Goal: Navigation & Orientation: Find specific page/section

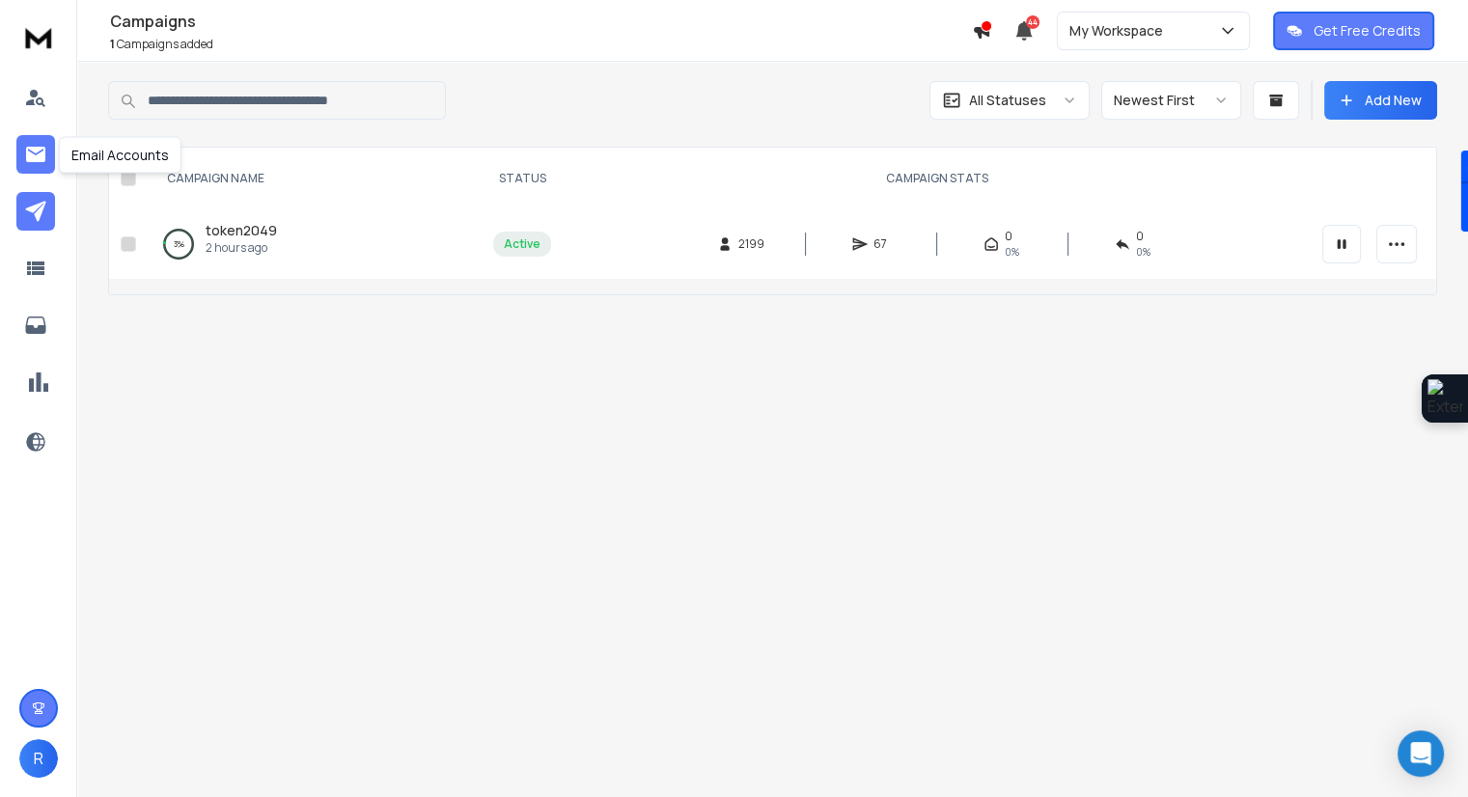
click at [33, 155] on icon at bounding box center [35, 154] width 19 height 15
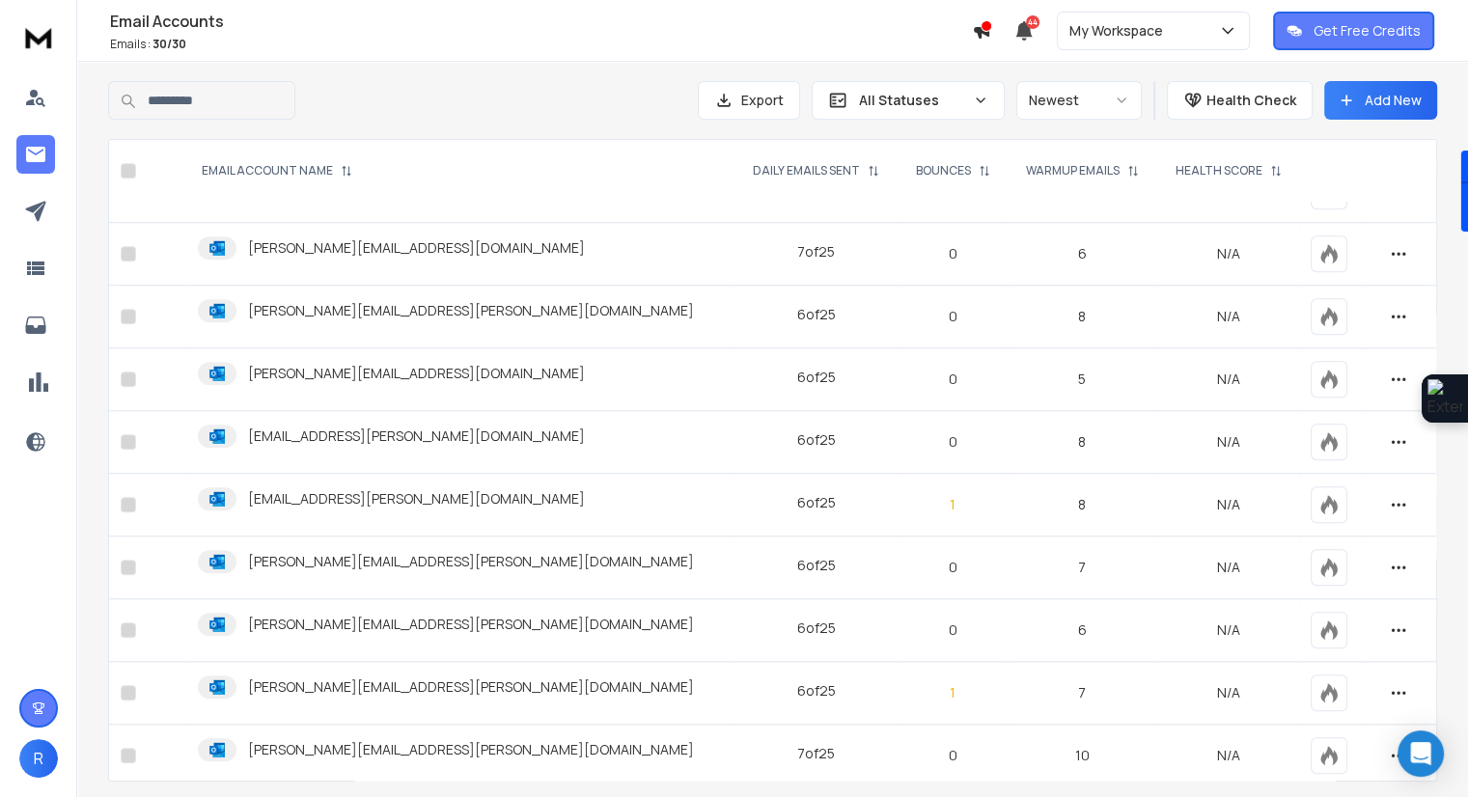
scroll to position [1313, 0]
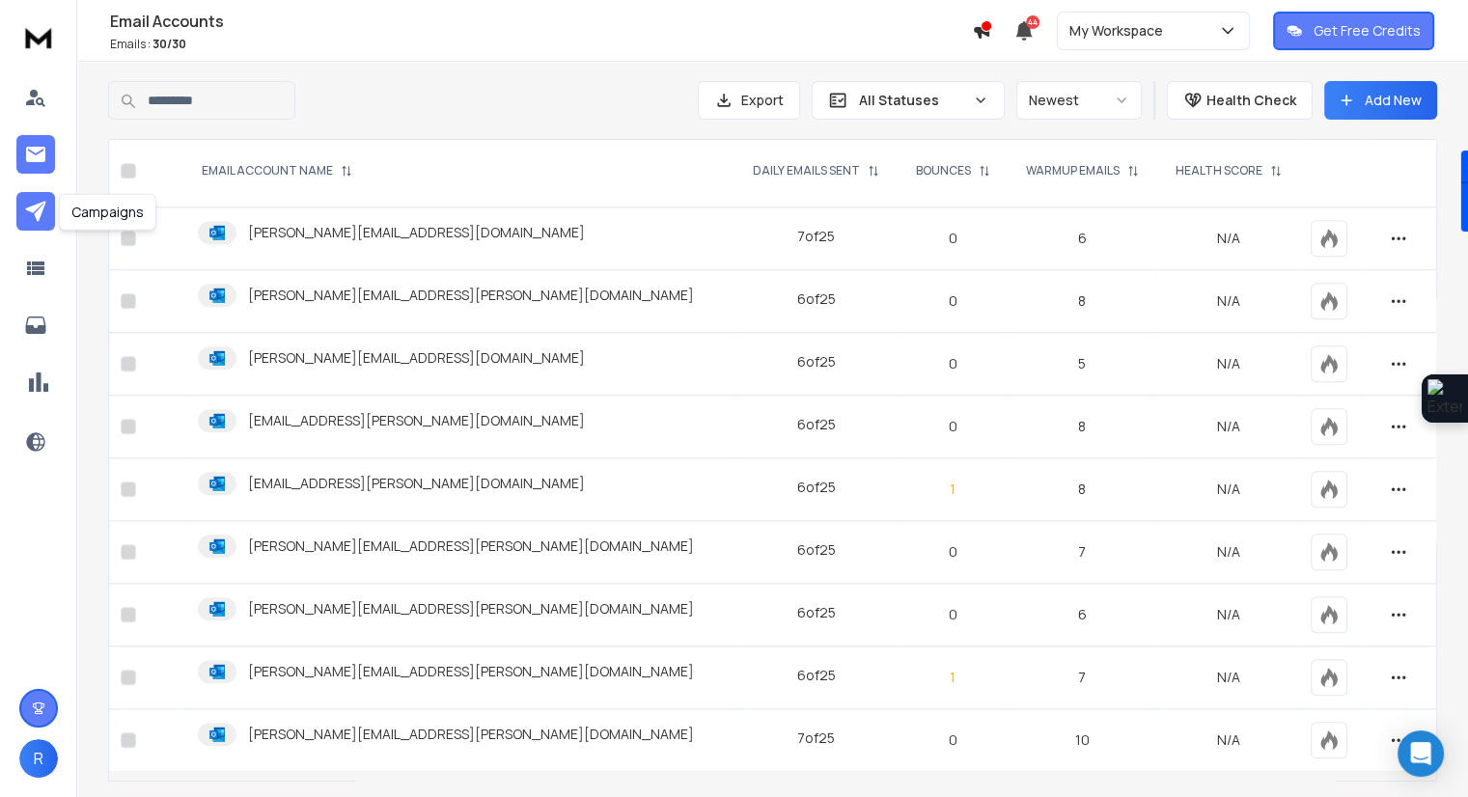
click at [33, 217] on icon at bounding box center [35, 211] width 23 height 23
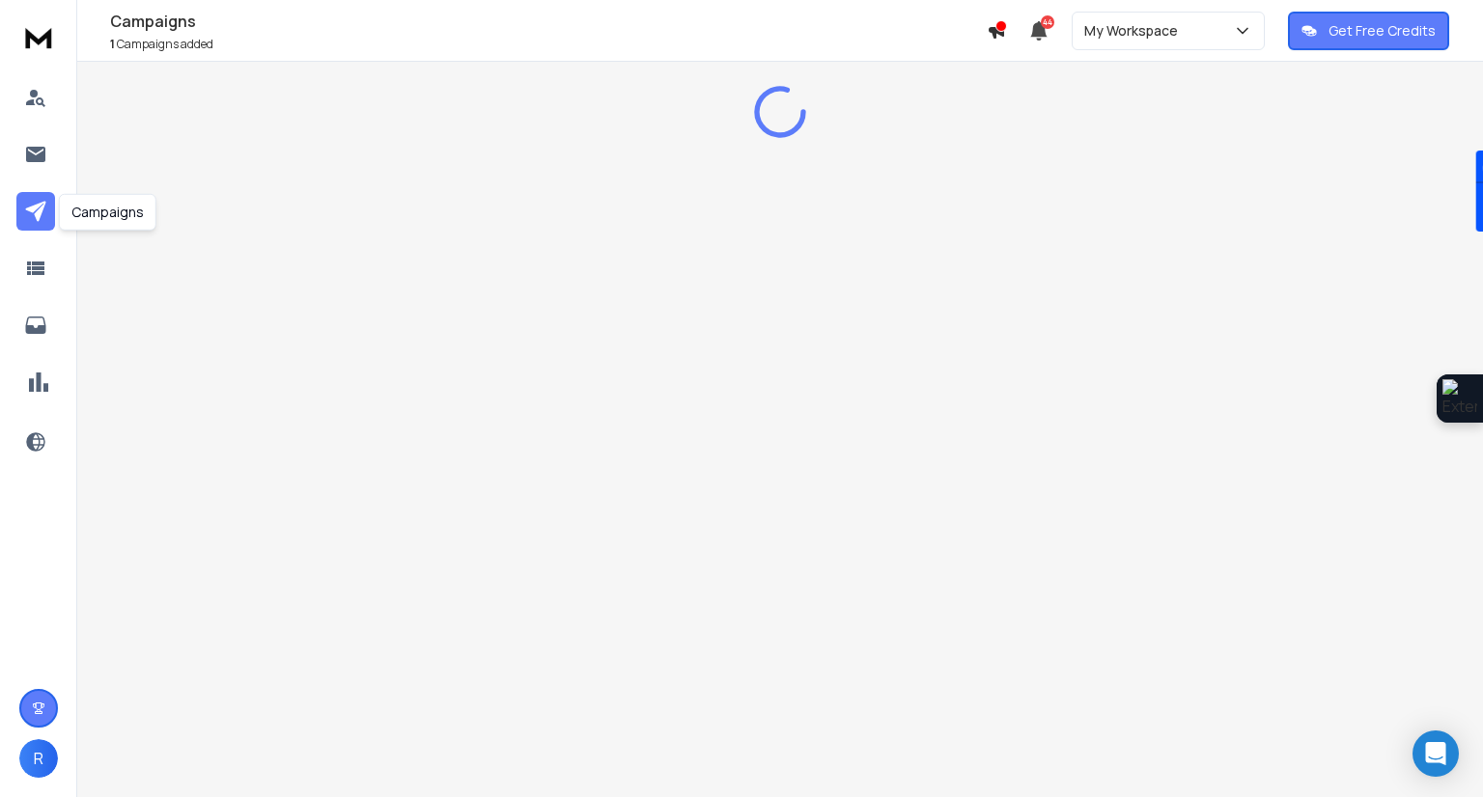
click at [516, 378] on div "Get only verified leads with our AI-powered Lead Finder, starting at $22/mo Try…" at bounding box center [741, 398] width 1483 height 797
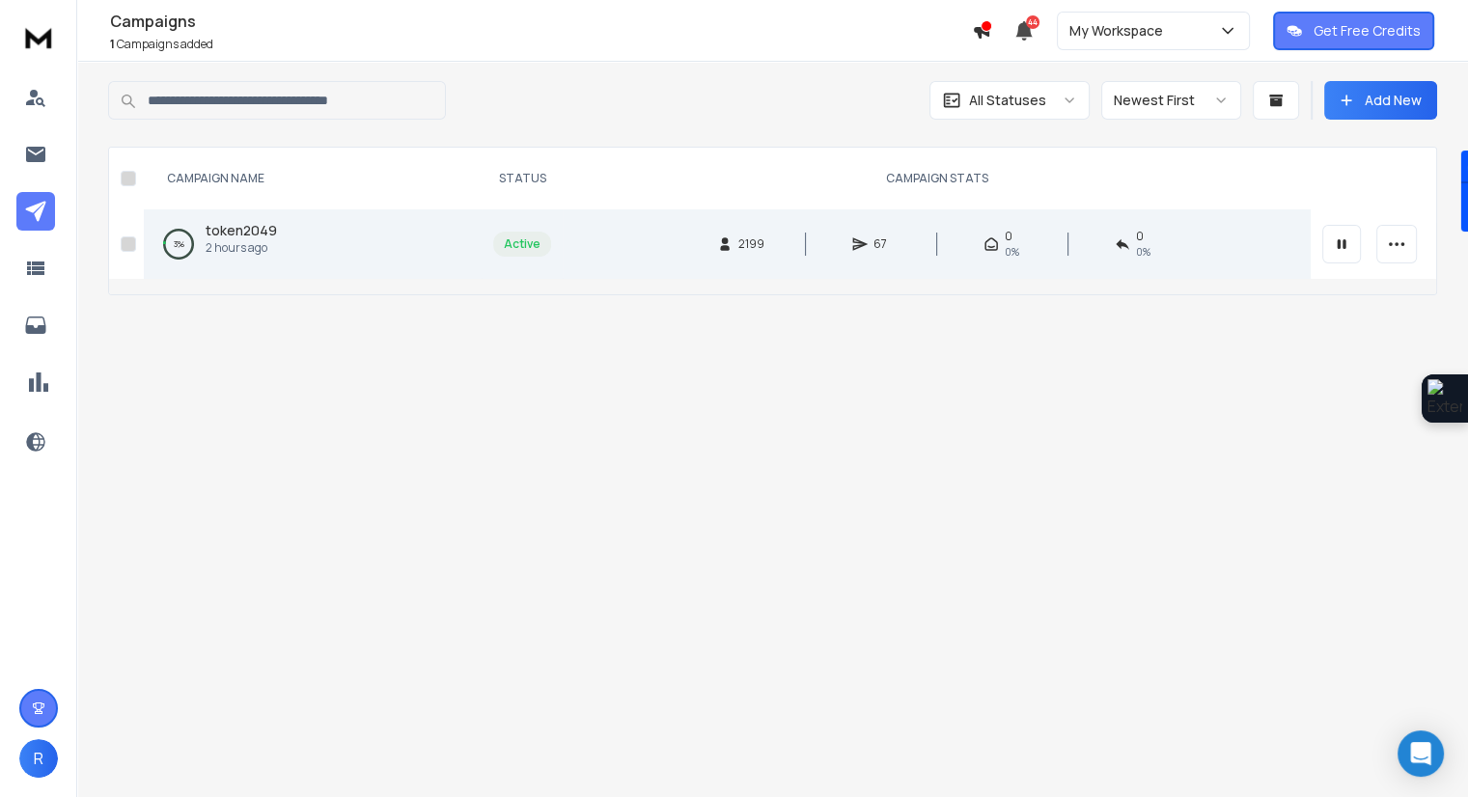
click at [398, 254] on div "3 % token2049 2 hours ago" at bounding box center [312, 244] width 299 height 46
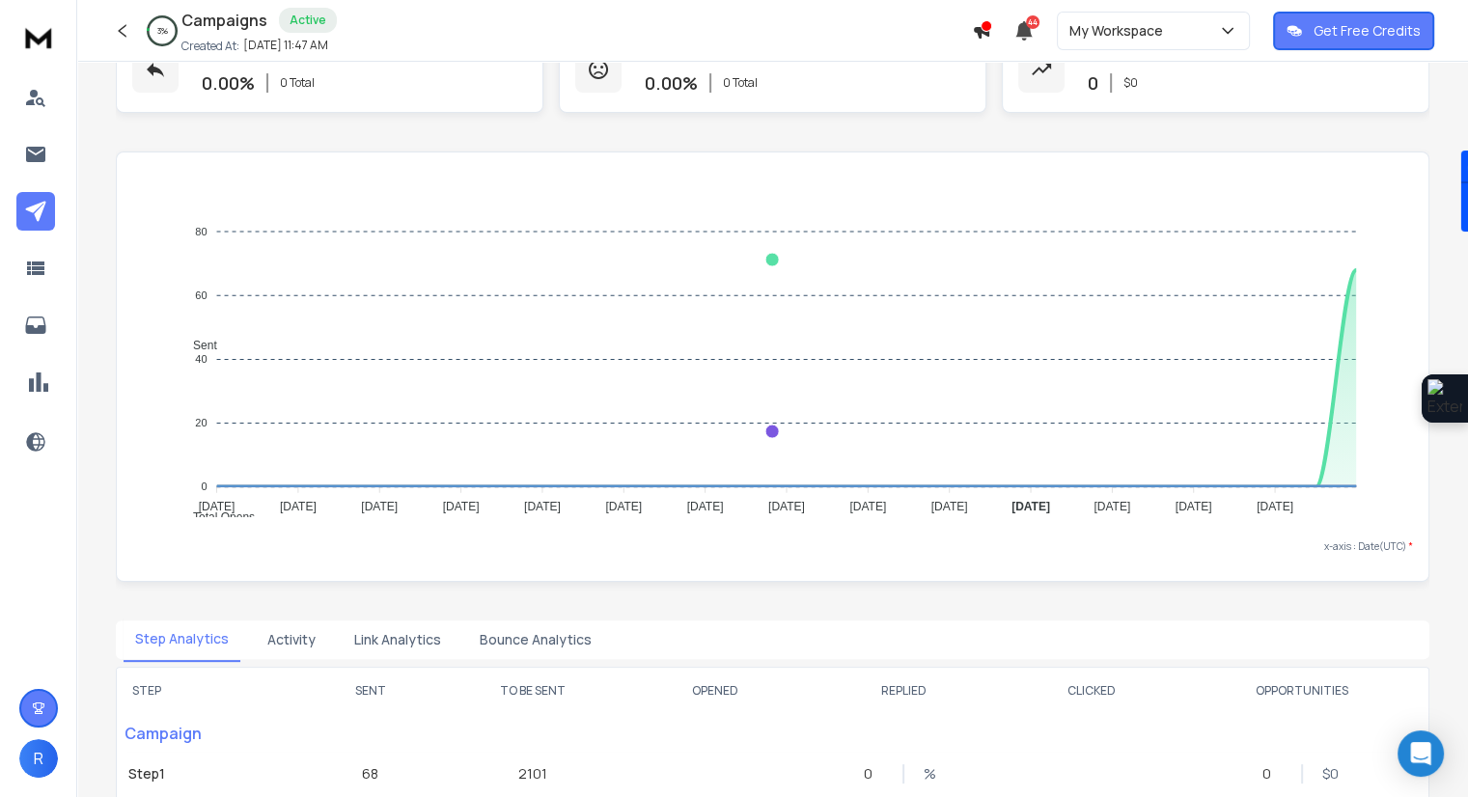
scroll to position [445, 0]
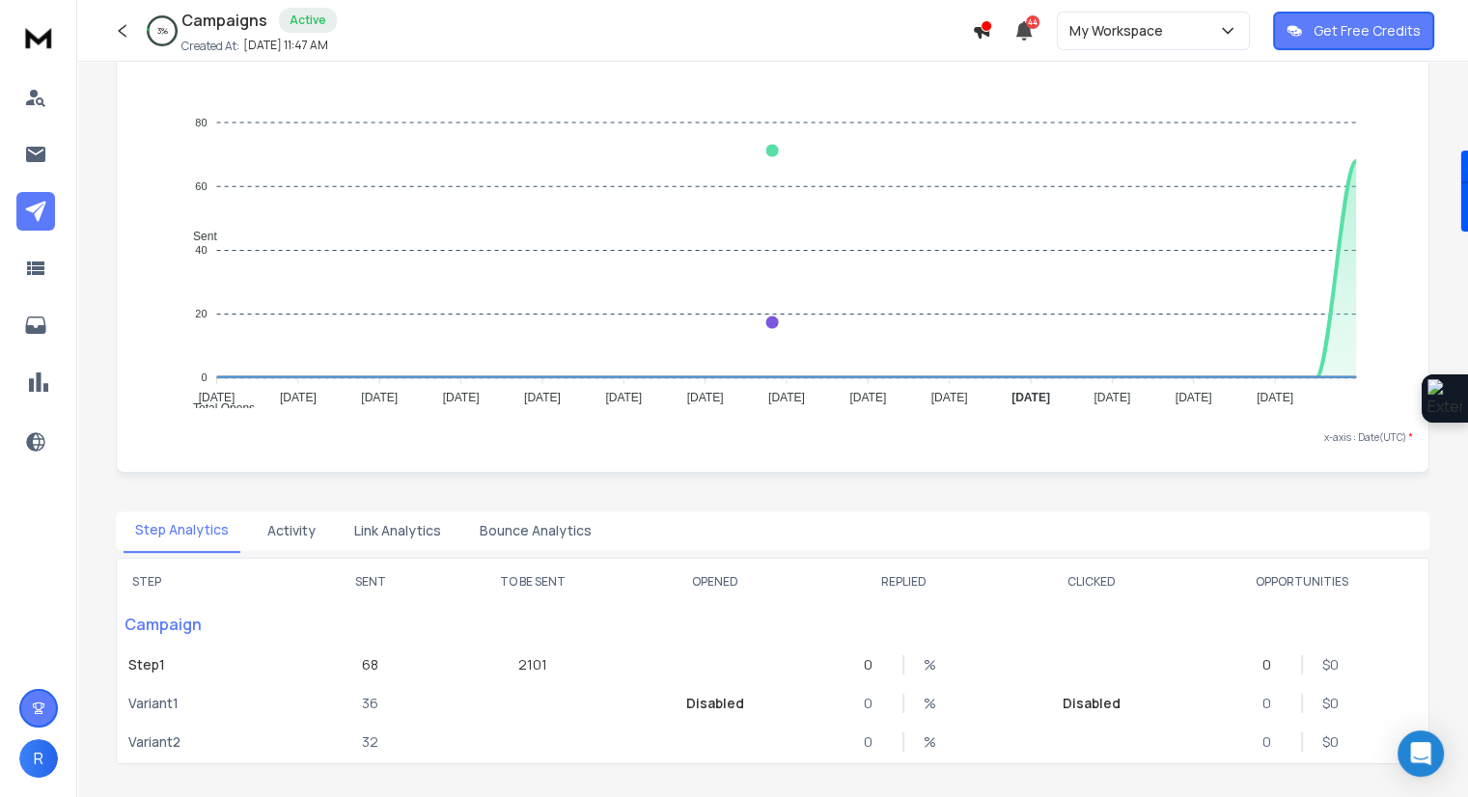
click at [284, 518] on button "Activity" at bounding box center [291, 531] width 71 height 42
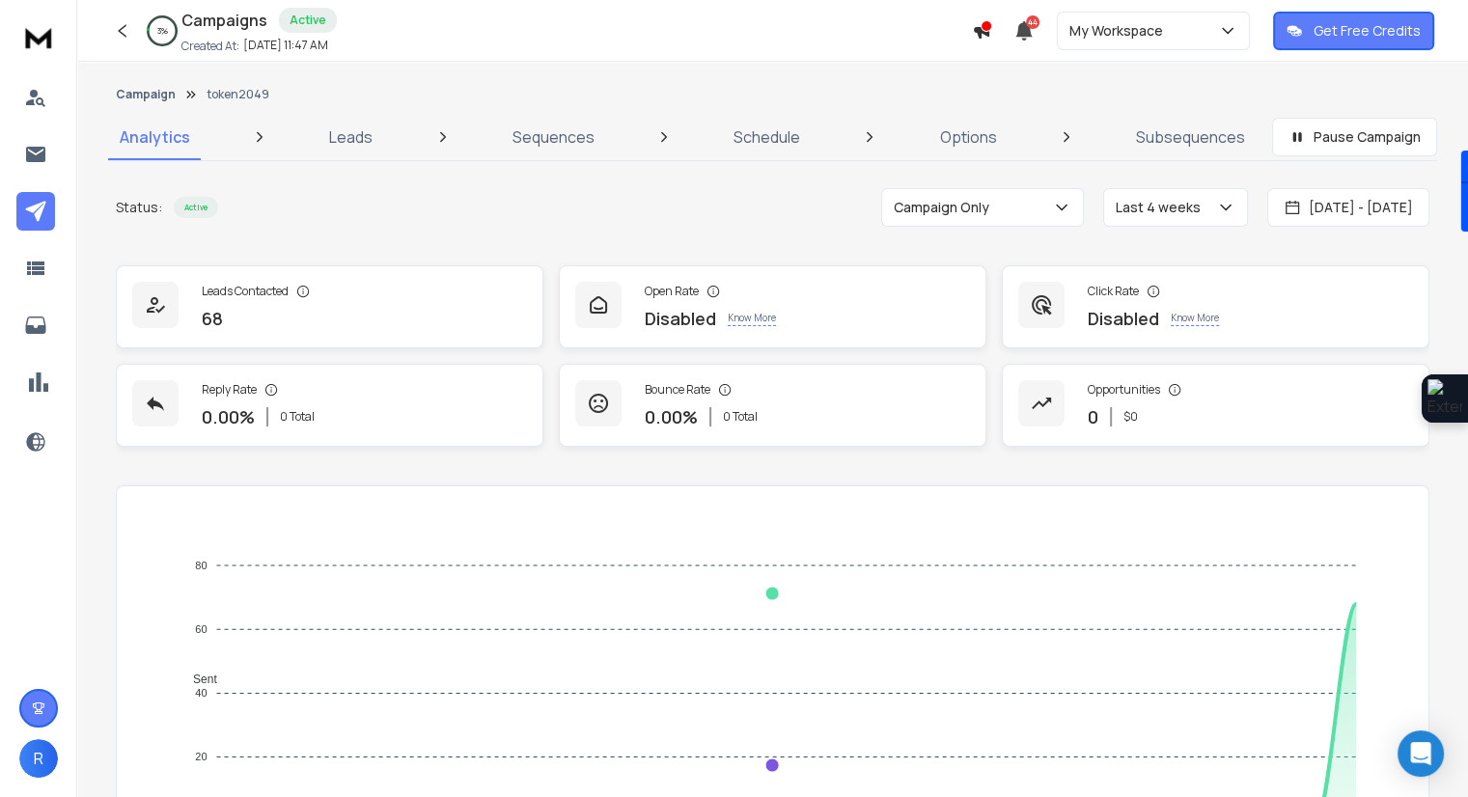
scroll to position [0, 0]
click at [360, 154] on link "Leads" at bounding box center [351, 139] width 67 height 46
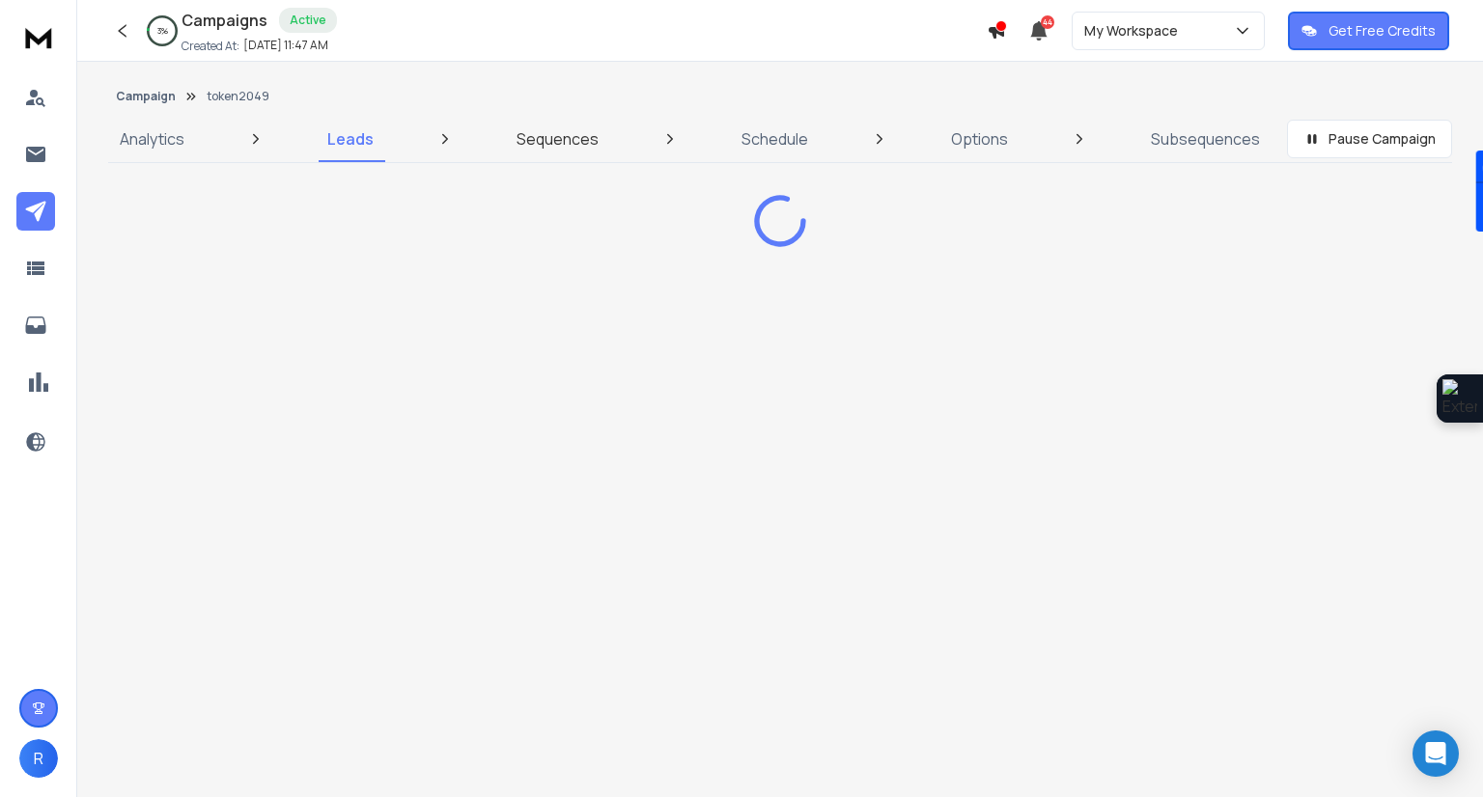
click at [552, 136] on p "Sequences" at bounding box center [558, 138] width 82 height 23
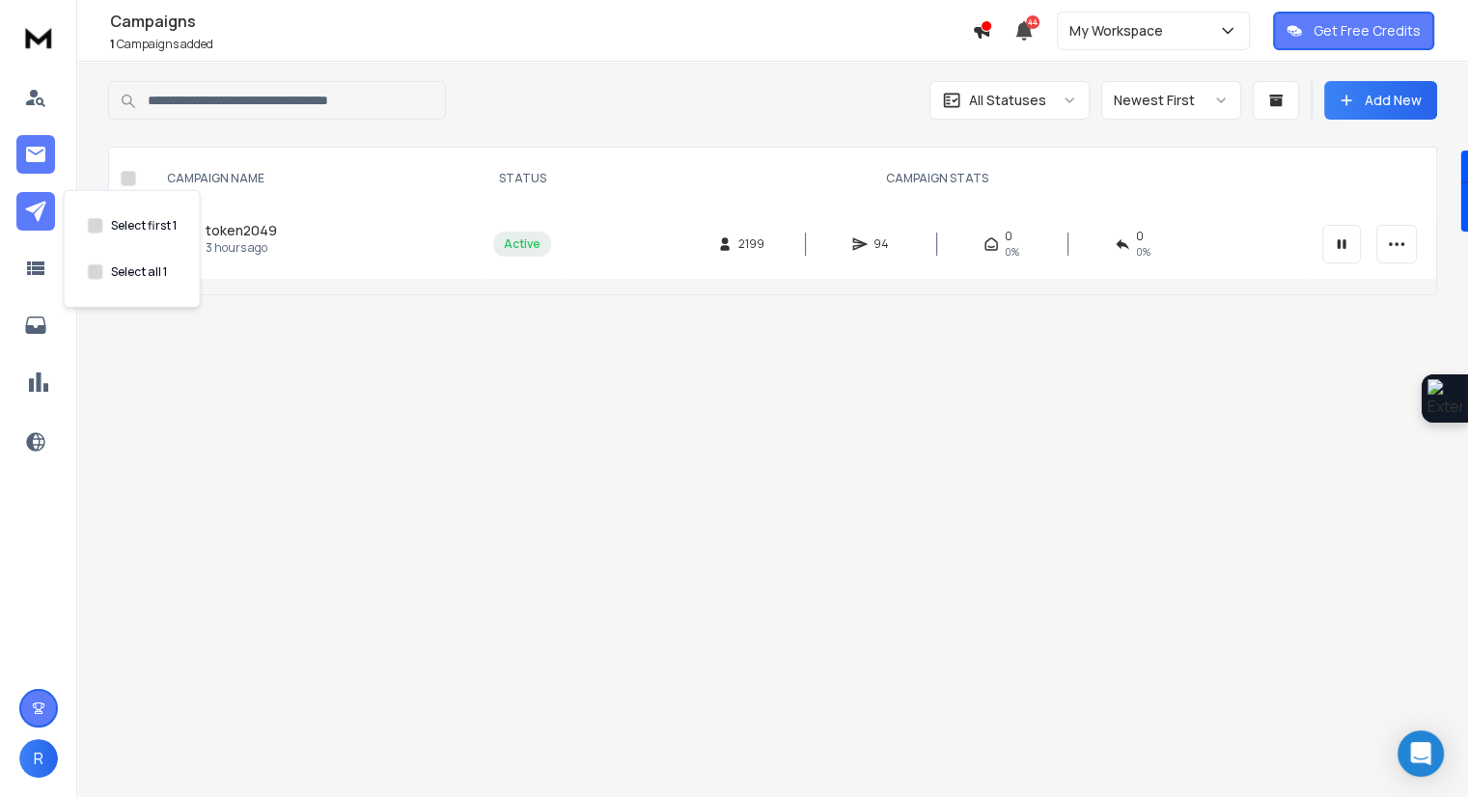
click at [36, 159] on icon at bounding box center [35, 154] width 19 height 15
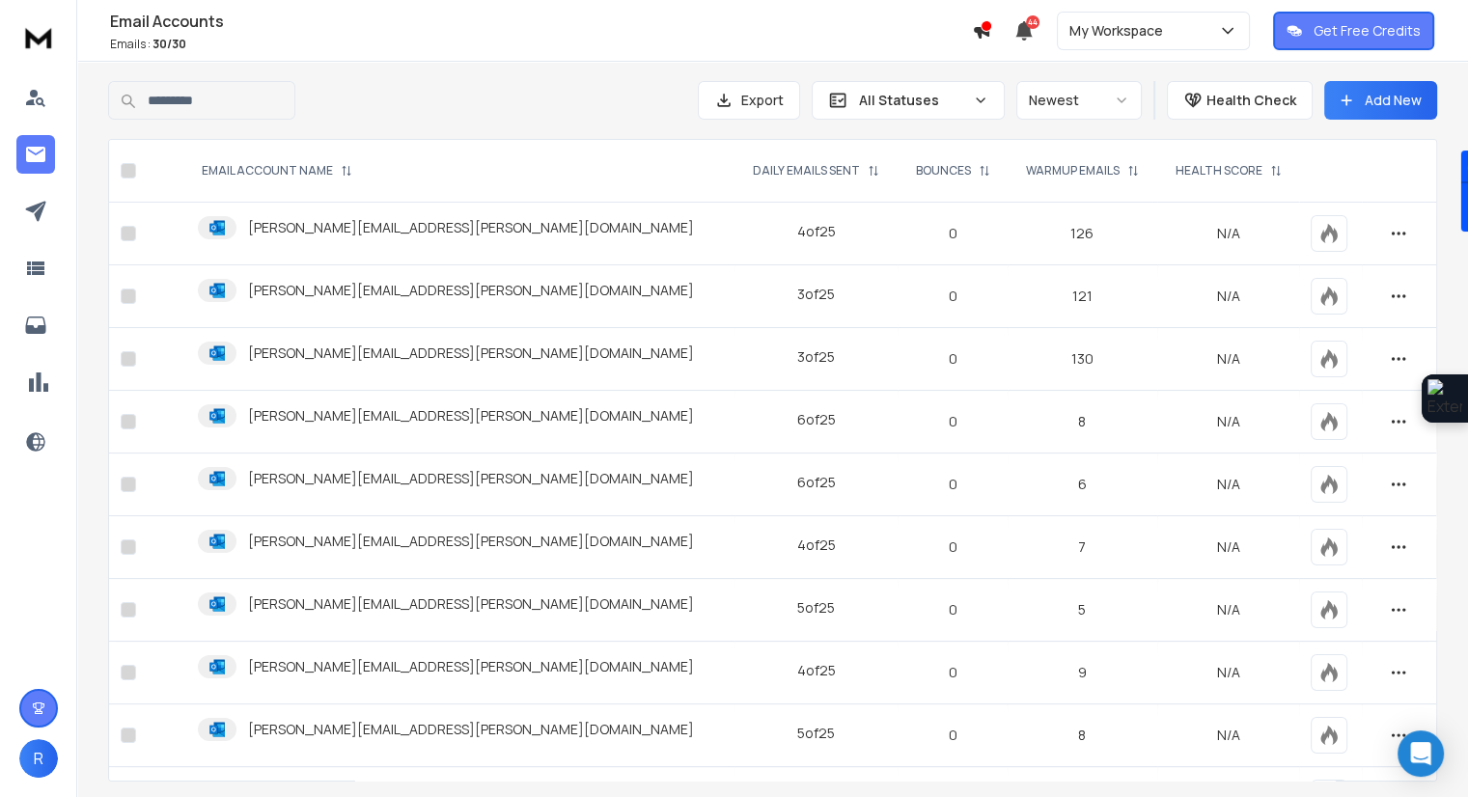
click at [601, 117] on div at bounding box center [397, 100] width 578 height 39
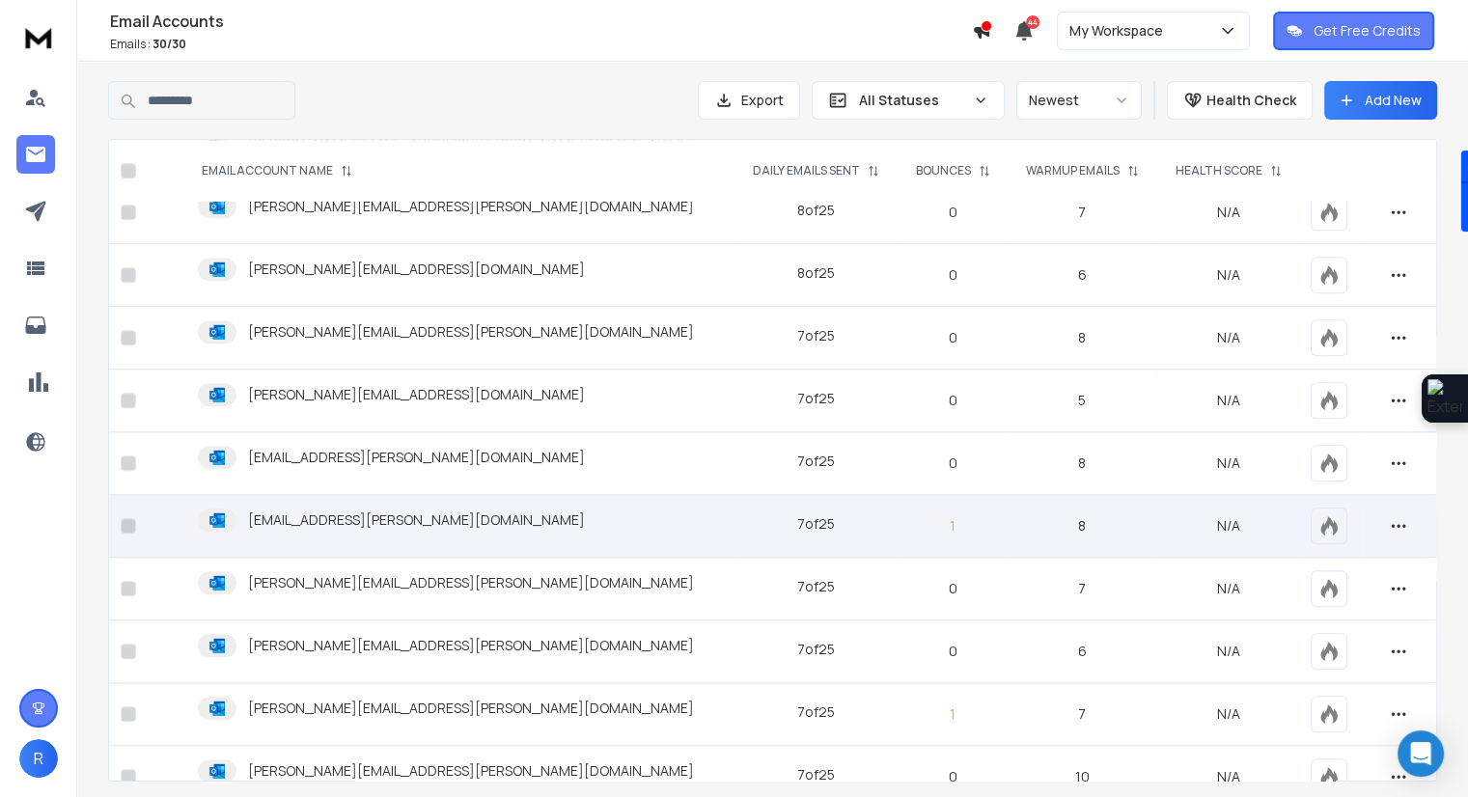
scroll to position [1313, 0]
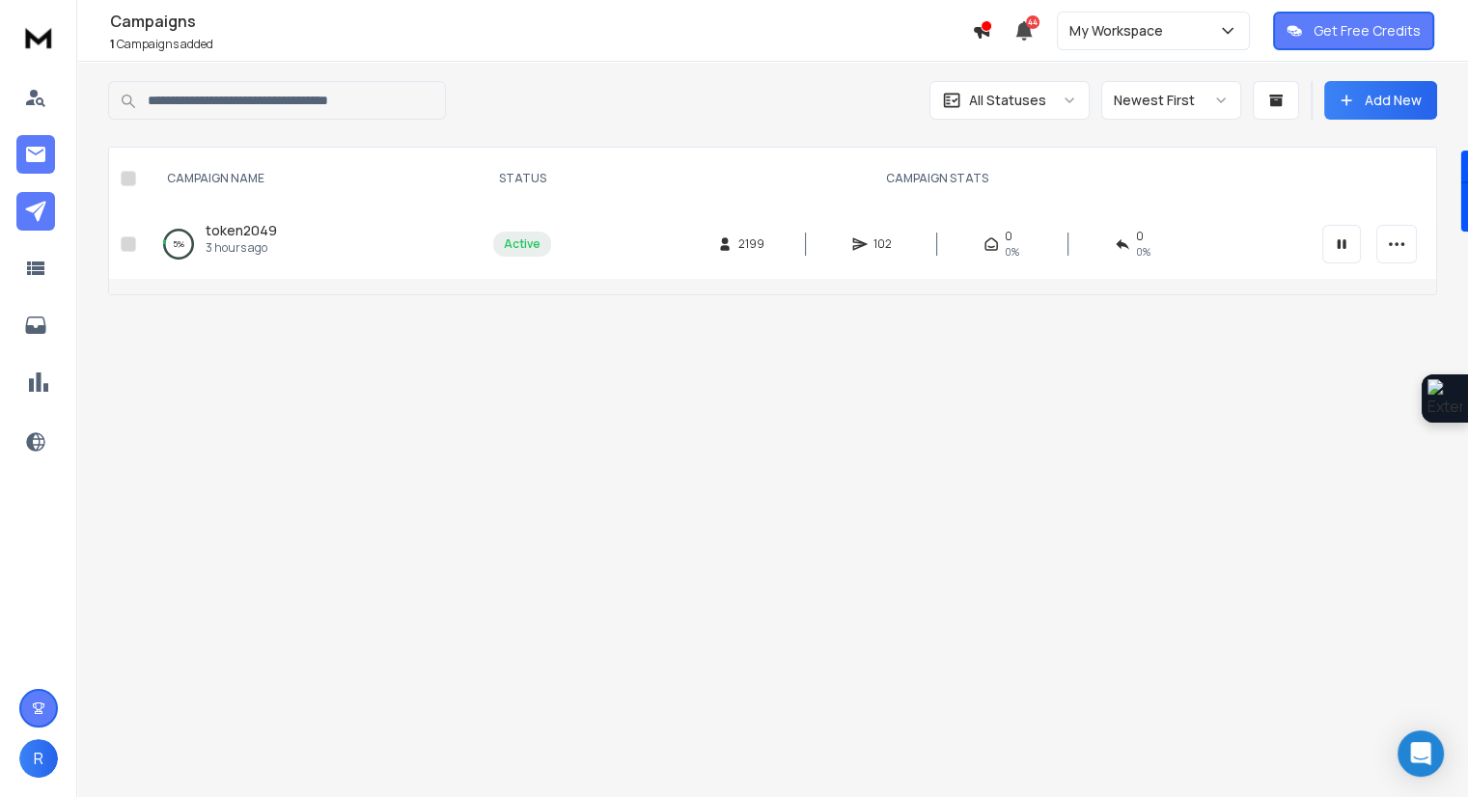
click at [30, 154] on icon at bounding box center [35, 154] width 19 height 15
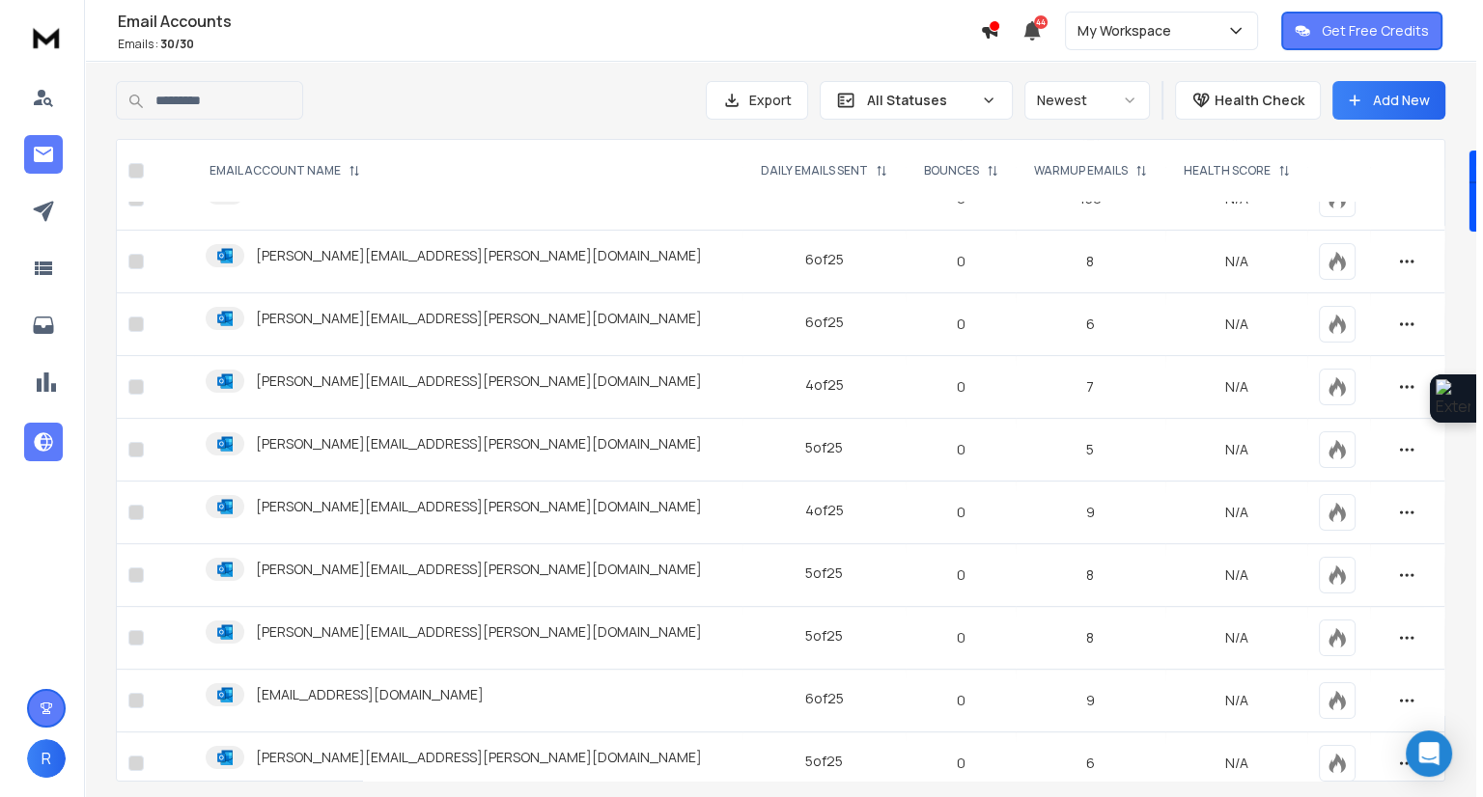
scroll to position [154, 0]
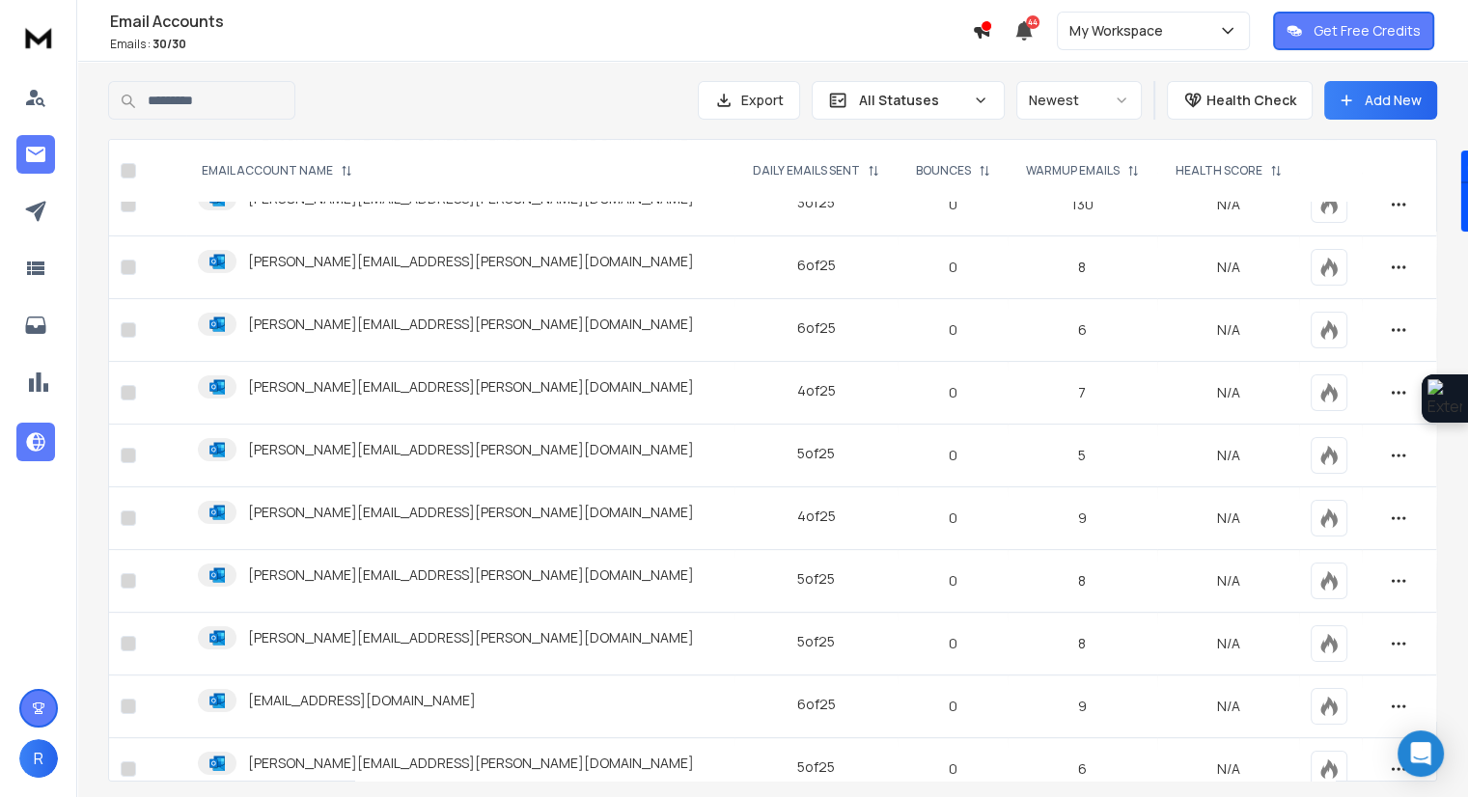
click at [40, 214] on icon at bounding box center [35, 211] width 20 height 20
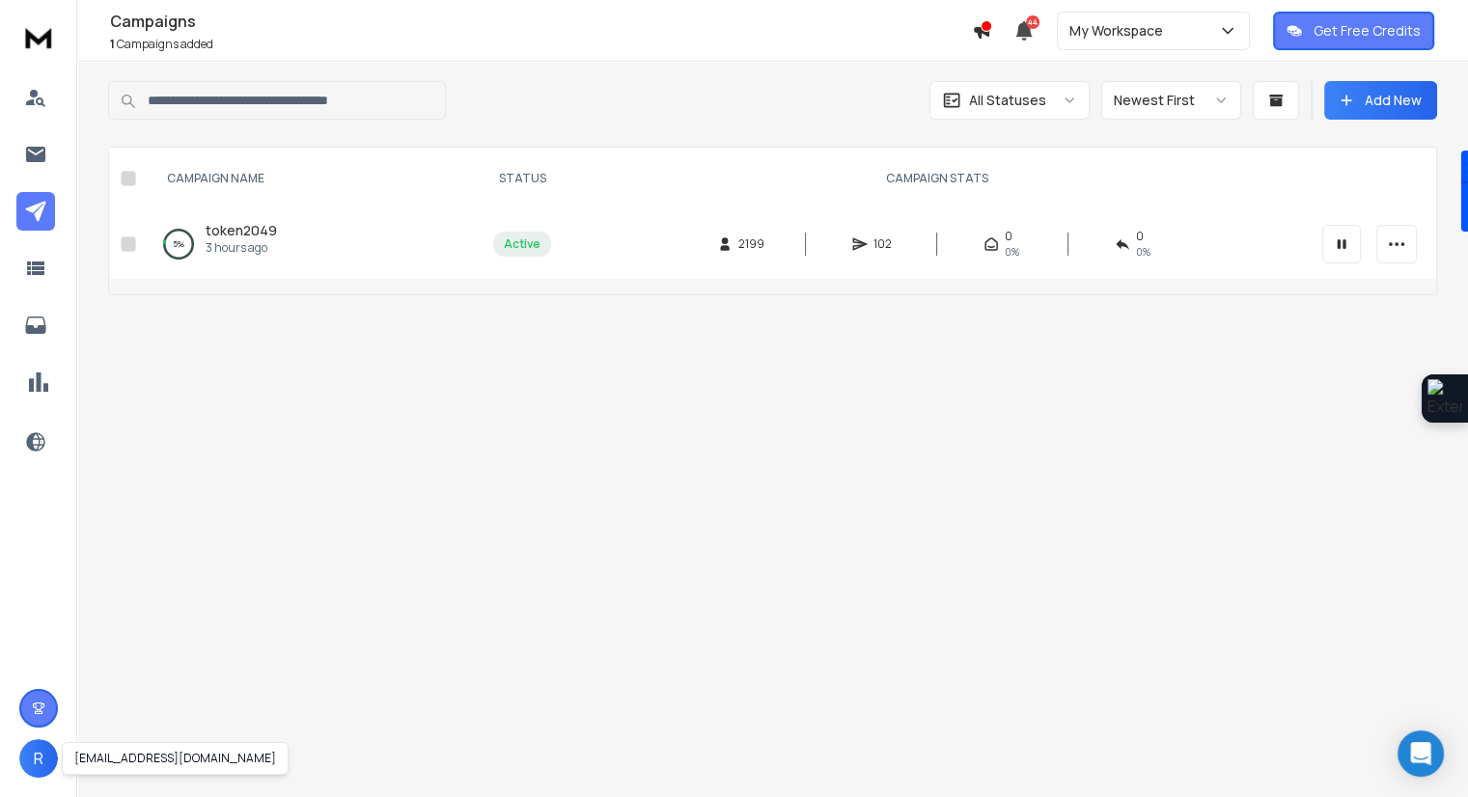
click at [30, 755] on span "R" at bounding box center [38, 759] width 39 height 39
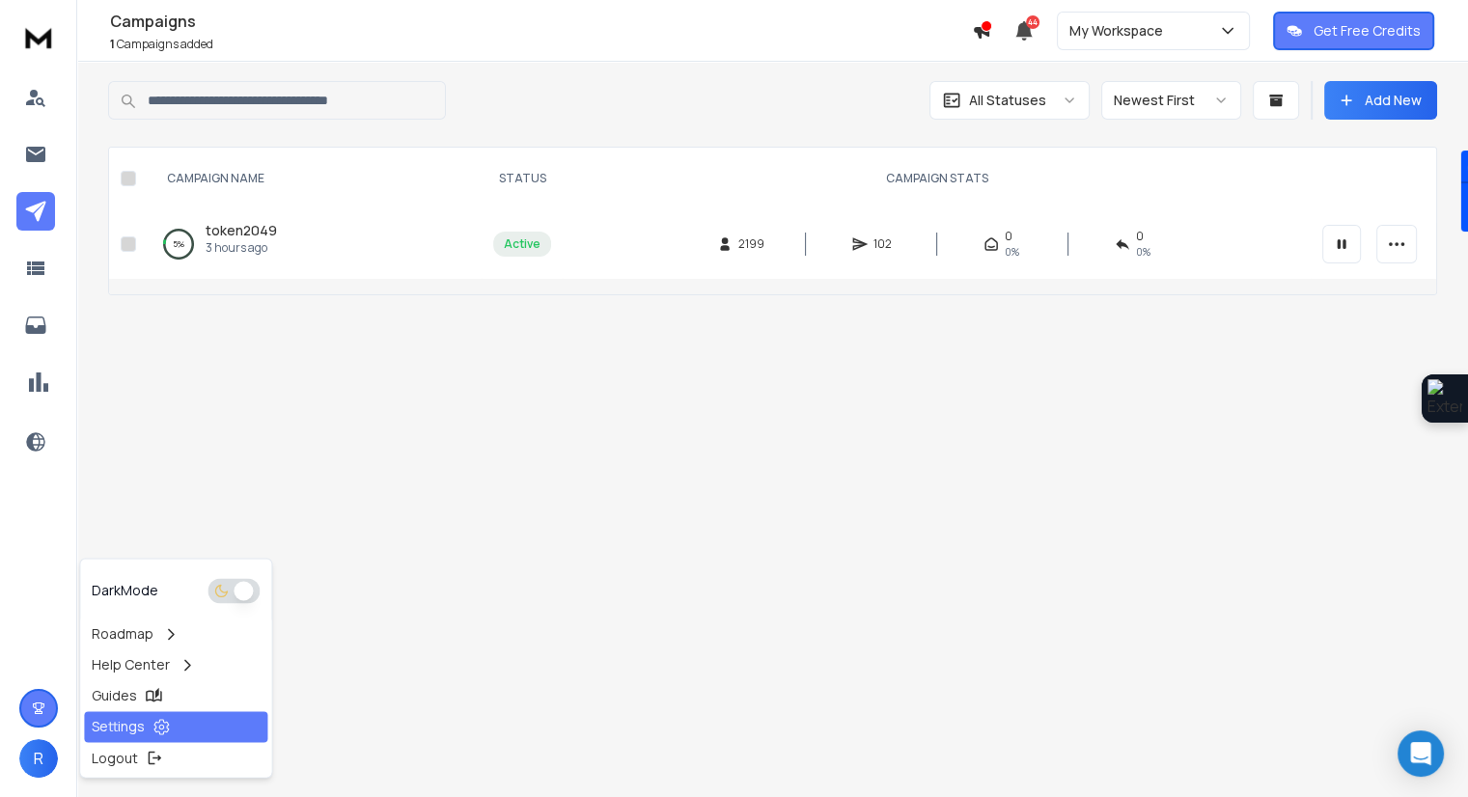
click at [108, 728] on p "Settings" at bounding box center [118, 726] width 53 height 19
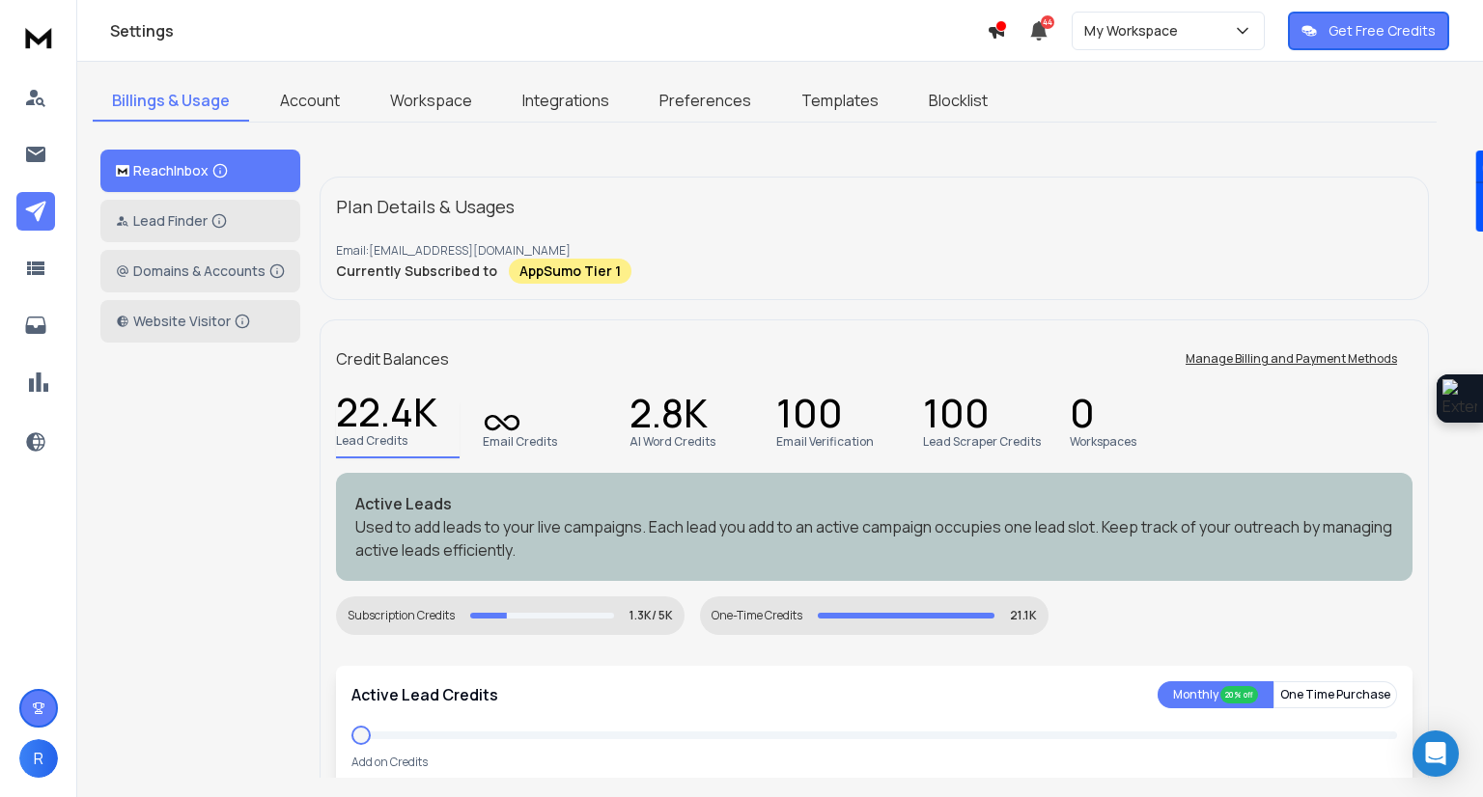
click at [28, 215] on icon at bounding box center [35, 211] width 23 height 23
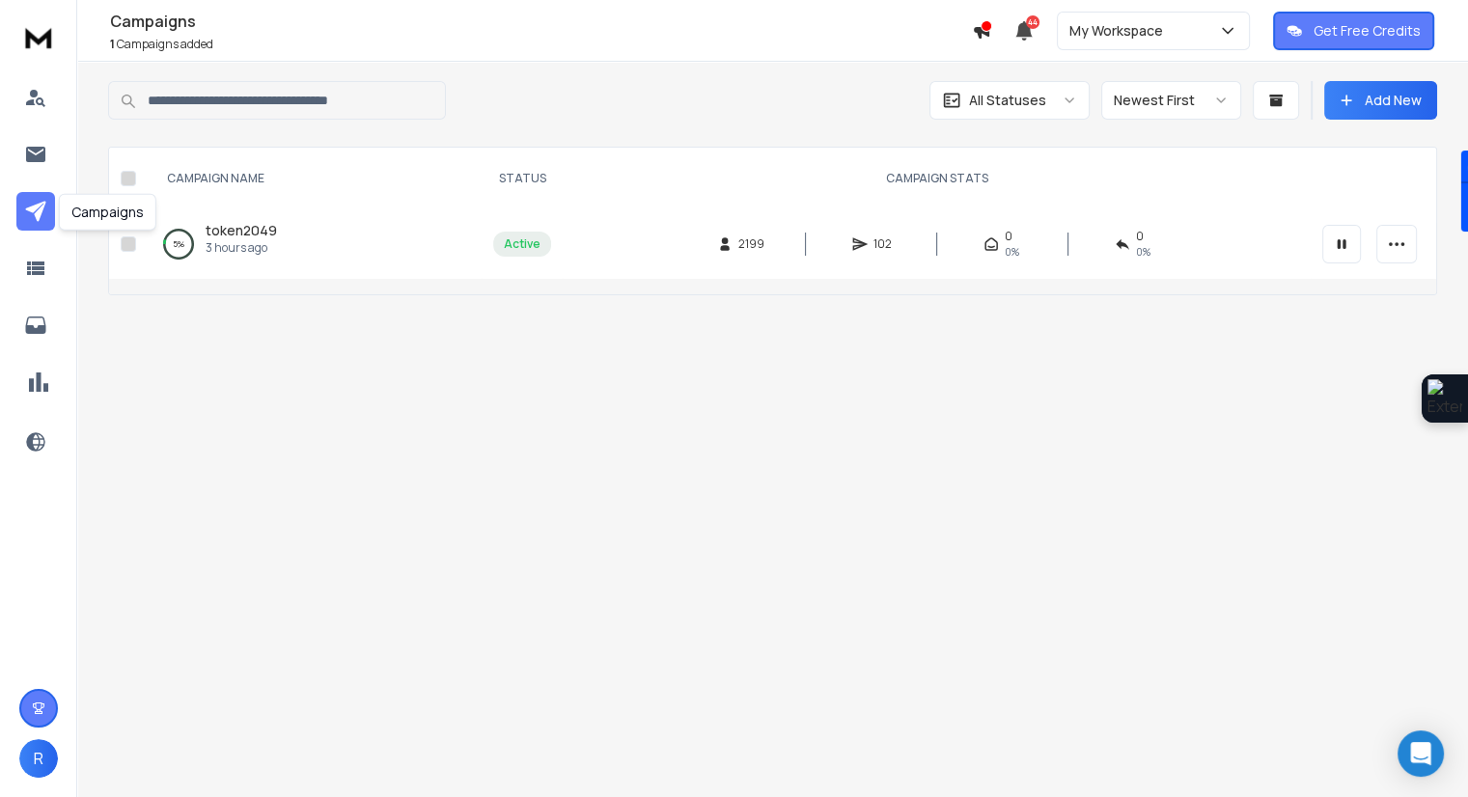
click at [647, 397] on div "Campaigns 1 Campaigns Added All Statuses Newest First Add New CAMPAIGN NAME STA…" at bounding box center [772, 479] width 1329 height 797
click at [36, 144] on icon at bounding box center [35, 154] width 23 height 23
